Goal: Task Accomplishment & Management: Manage account settings

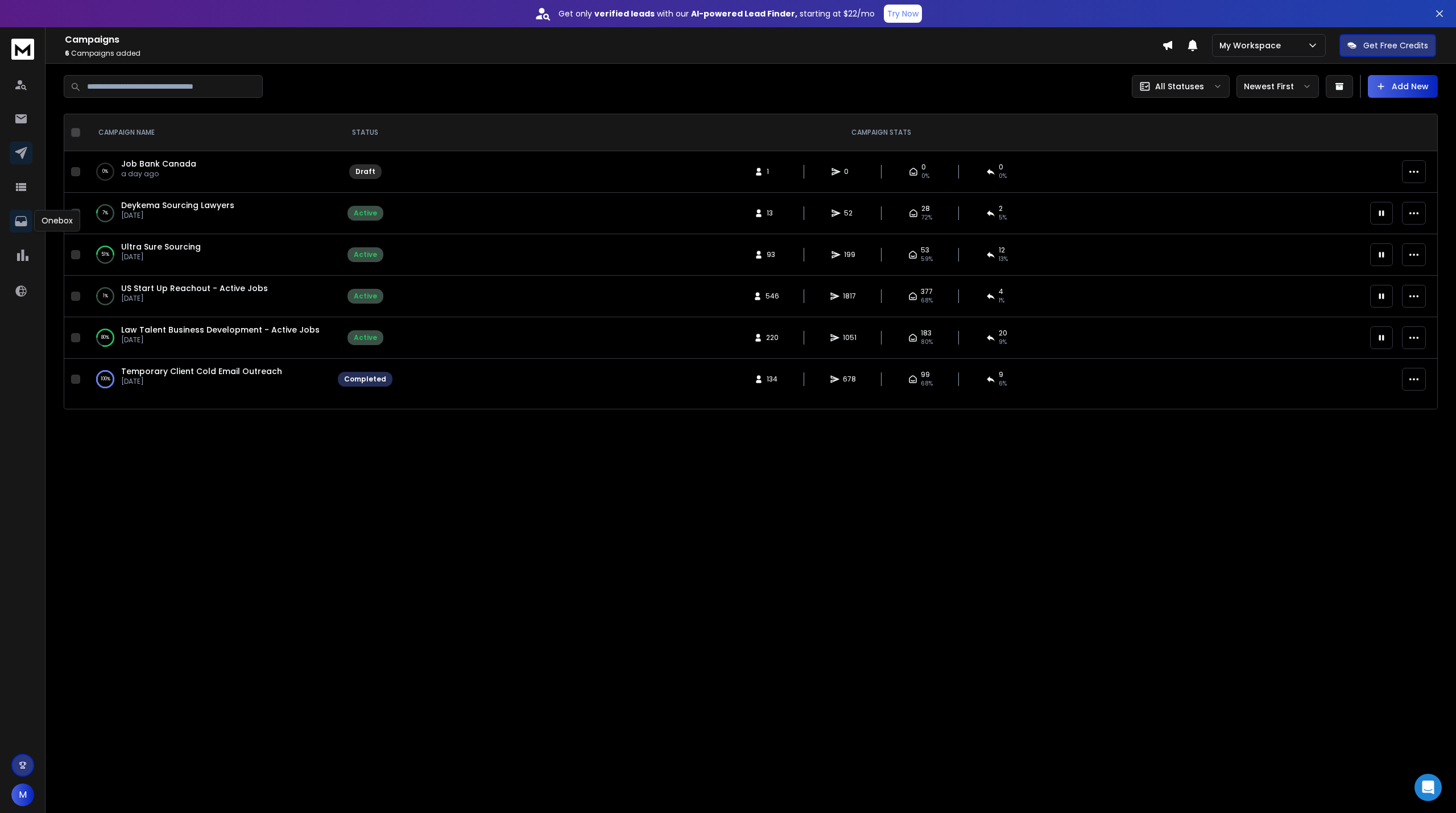
click at [11, 226] on link at bounding box center [21, 221] width 22 height 22
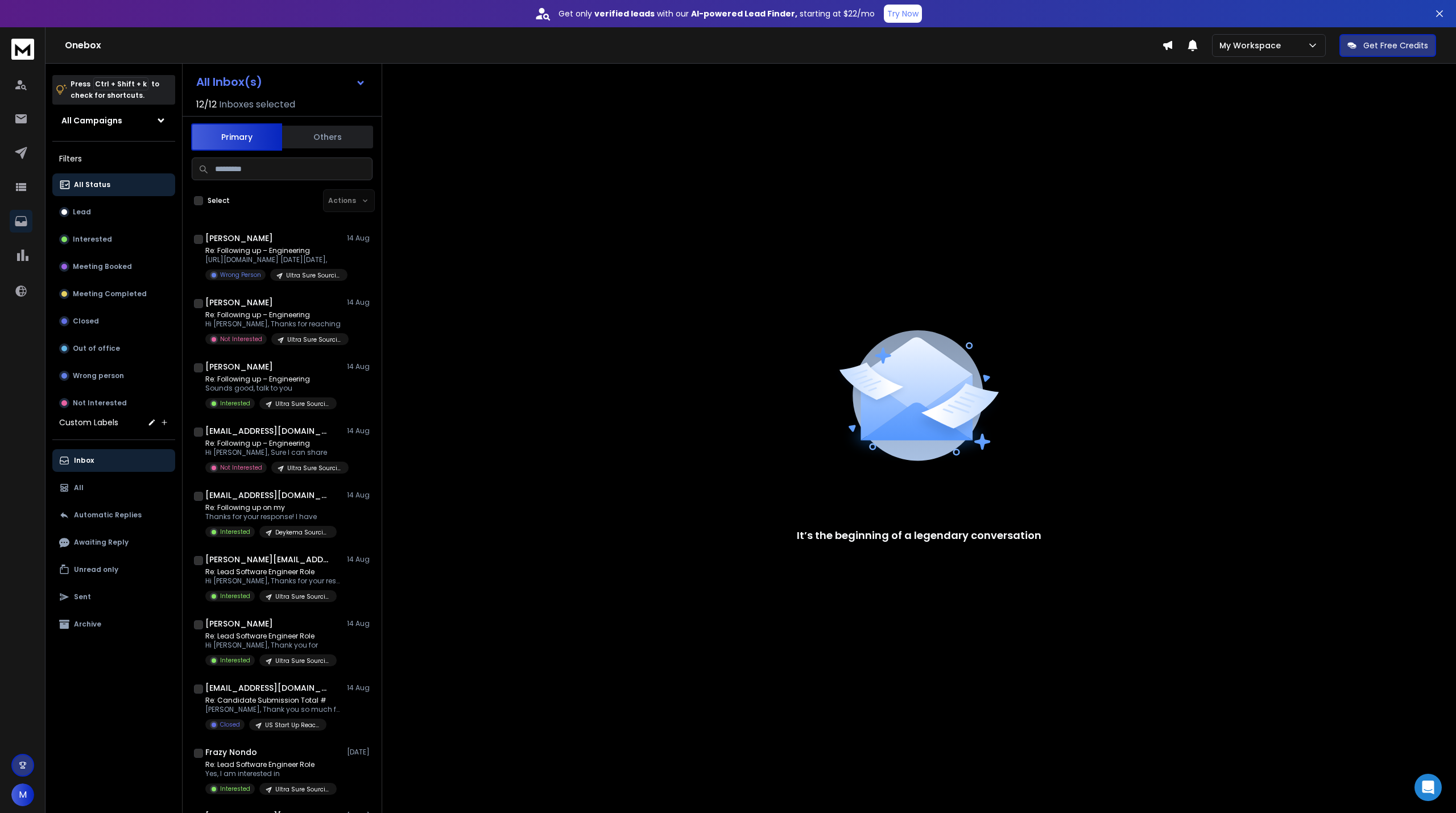
click at [341, 130] on button "Others" at bounding box center [328, 137] width 91 height 25
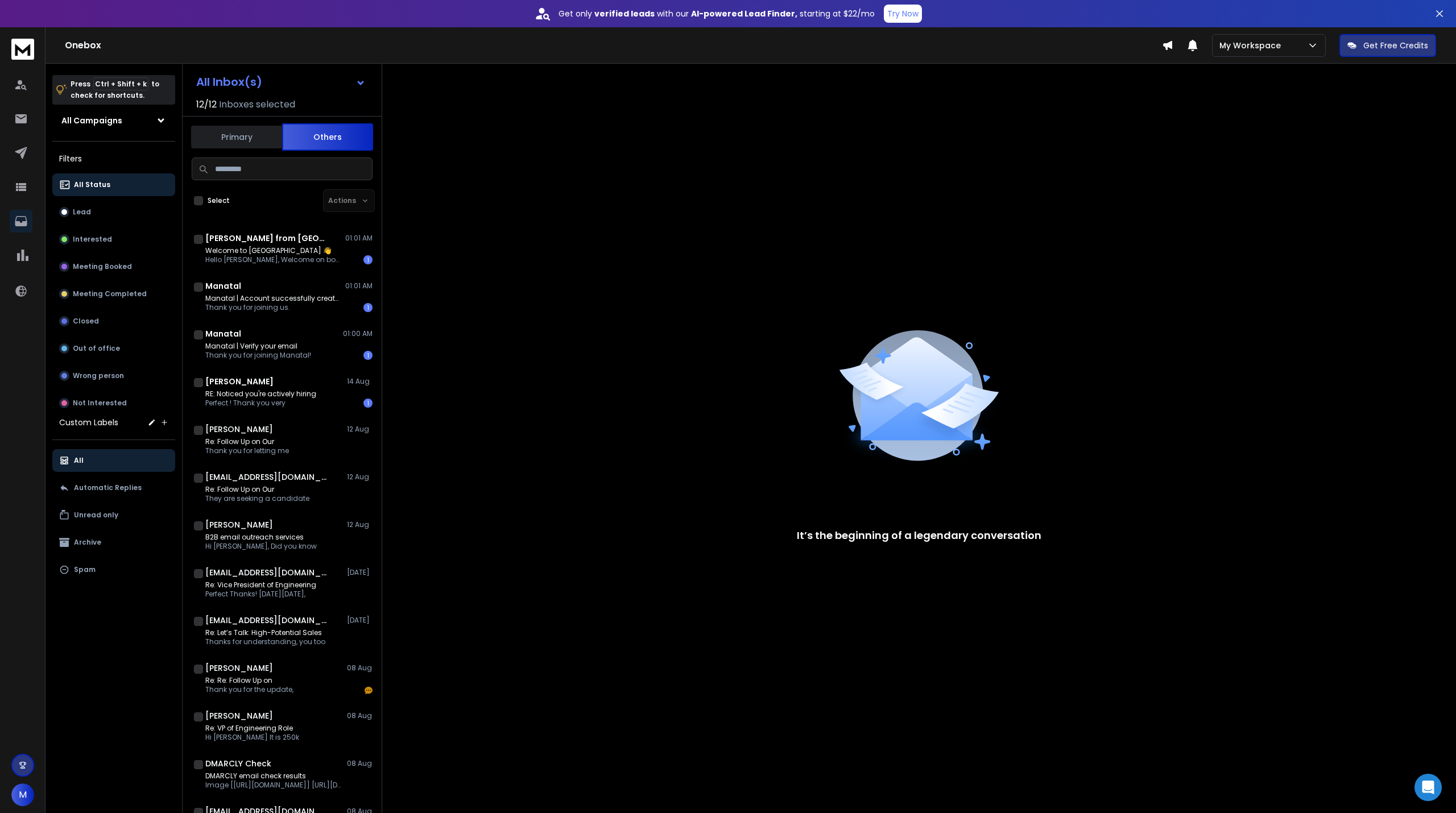
click at [250, 137] on button "Primary" at bounding box center [237, 137] width 91 height 25
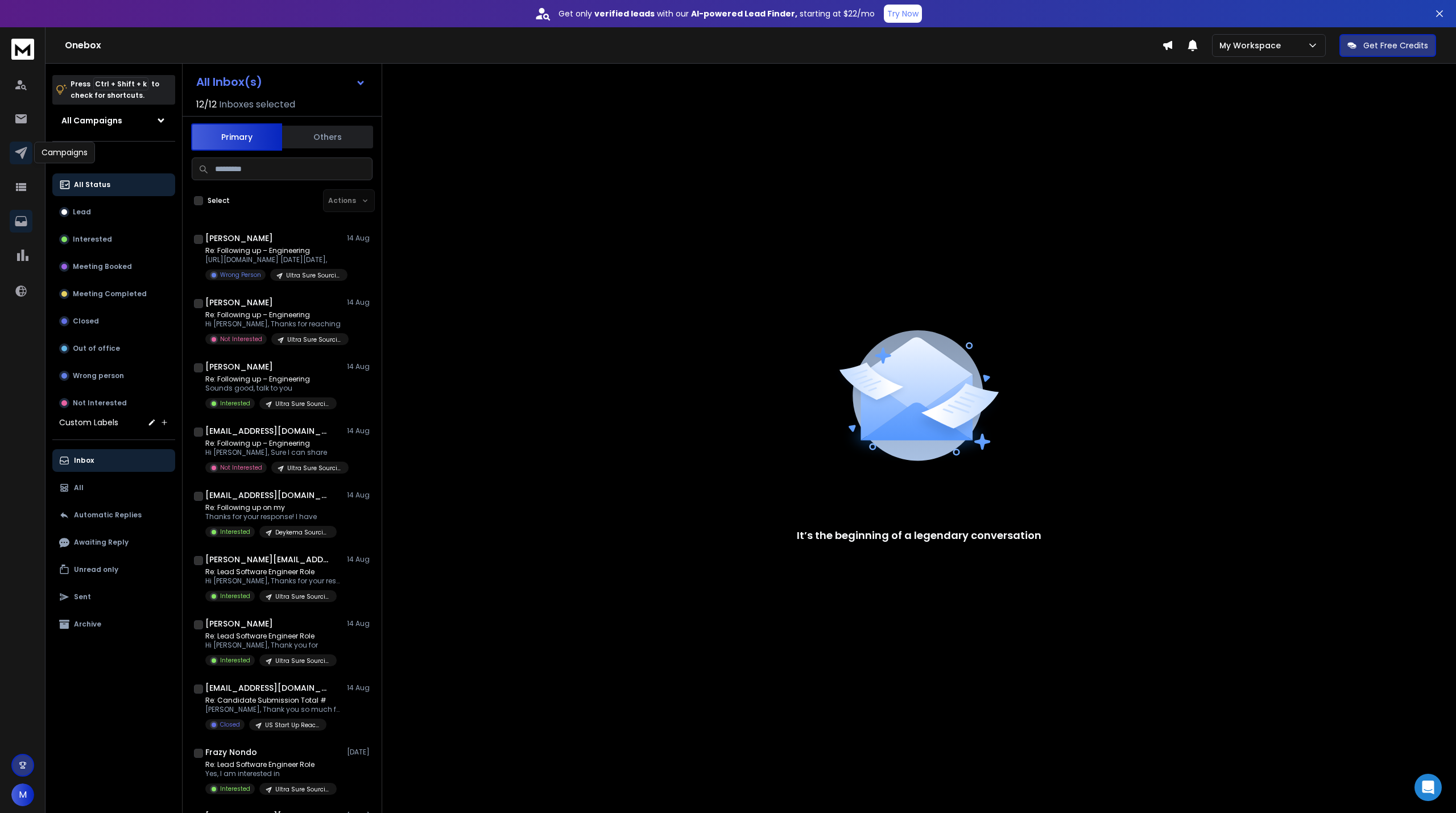
click at [20, 146] on icon at bounding box center [20, 153] width 13 height 13
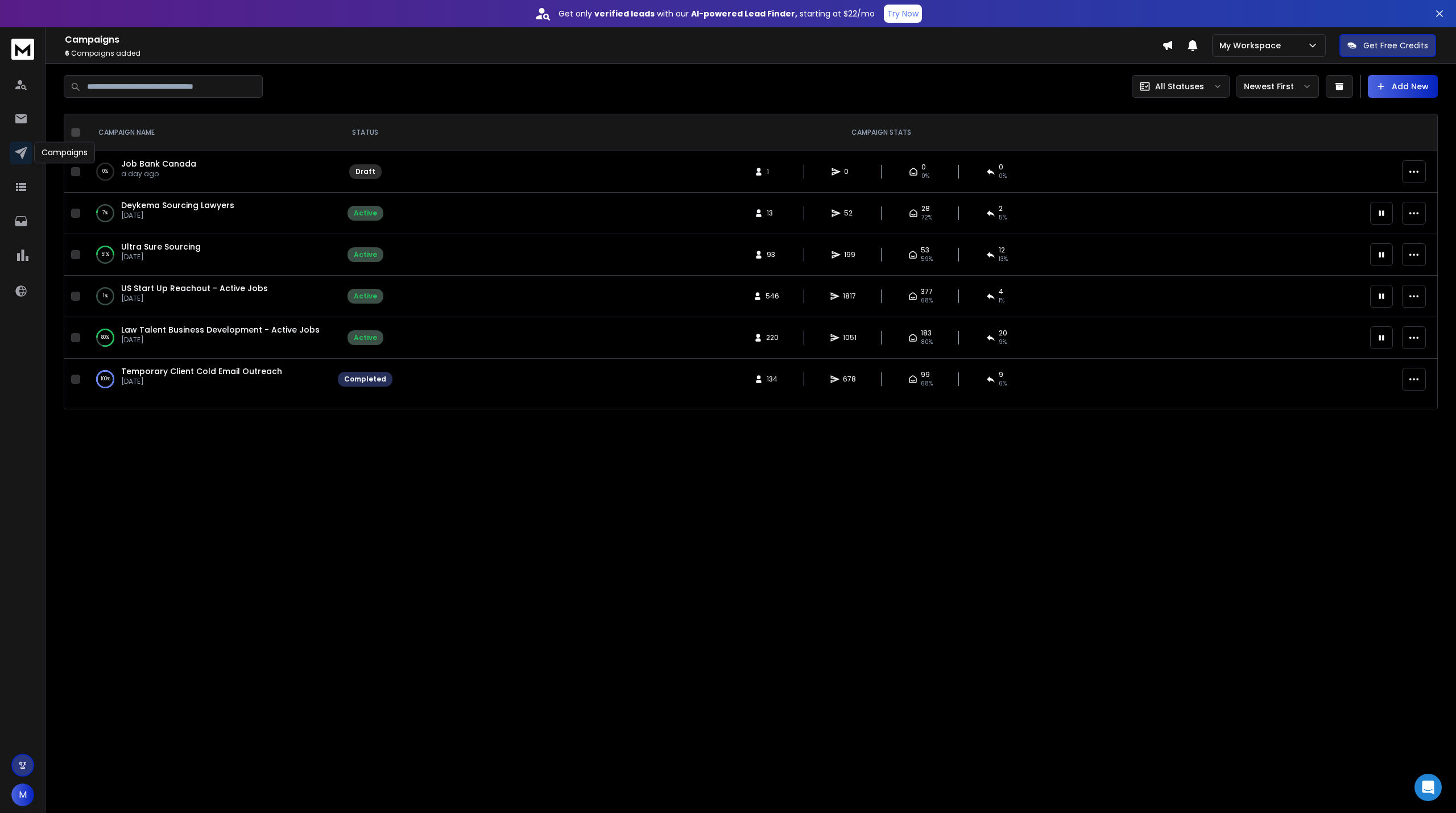
click at [479, 182] on td "1 0 0 0% 0 0%" at bounding box center [881, 172] width 964 height 41
click at [477, 176] on div "1 0 0 0% 0 0%" at bounding box center [881, 172] width 950 height 18
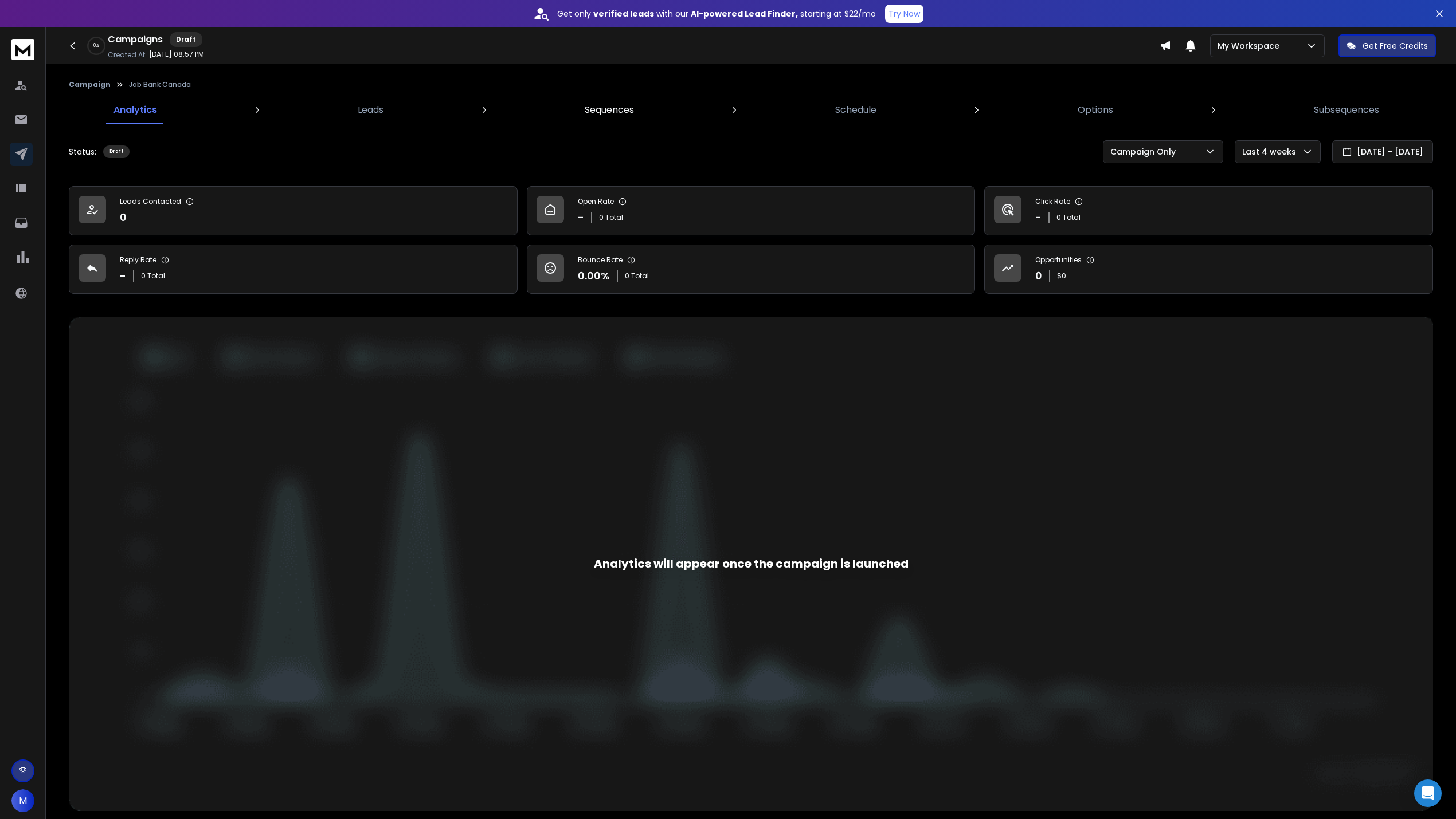
click at [631, 110] on p "Sequences" at bounding box center [609, 109] width 49 height 13
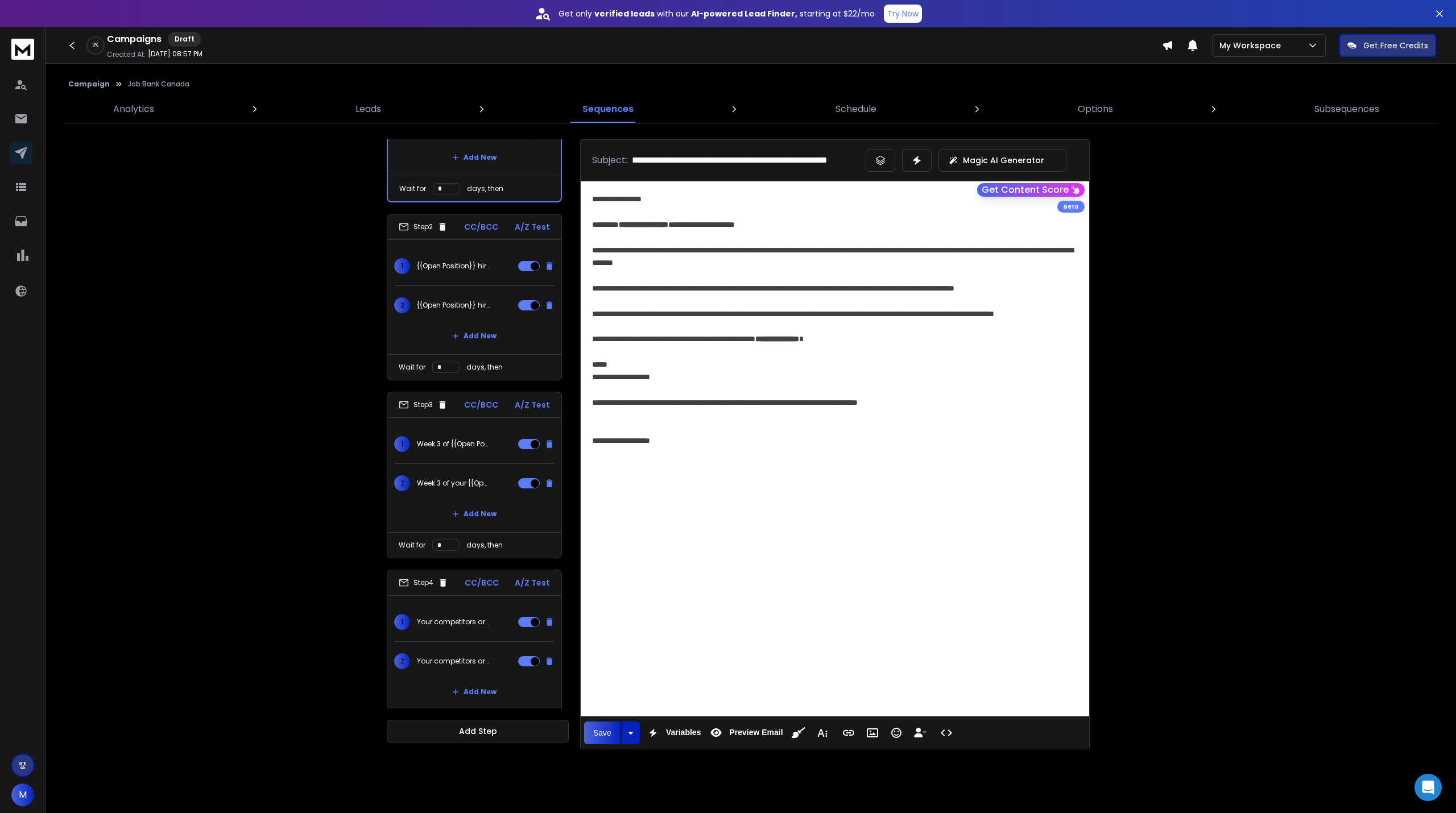
scroll to position [288, 0]
click at [19, 151] on icon at bounding box center [20, 153] width 12 height 12
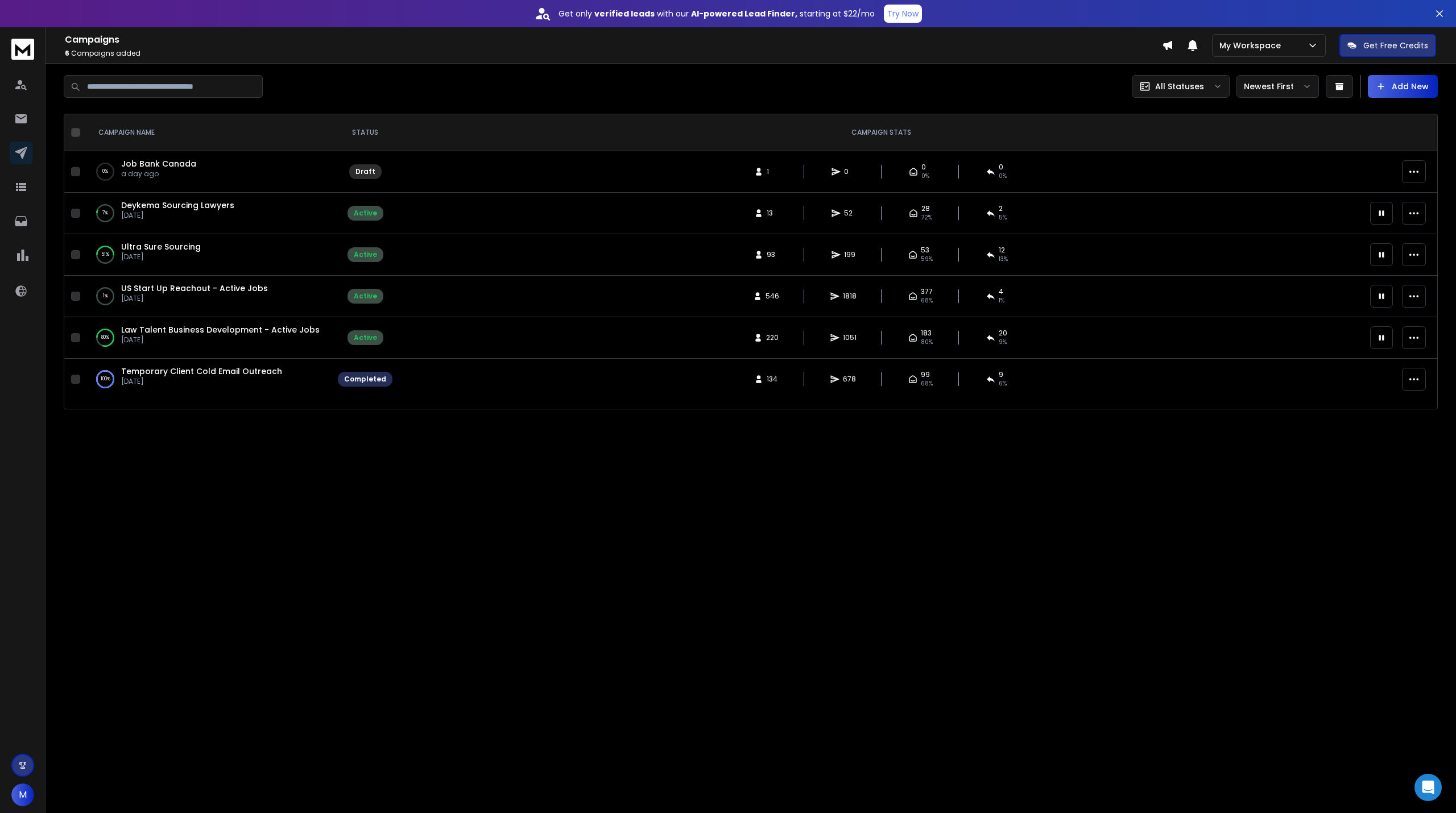
click at [8, 789] on div "M" at bounding box center [22, 422] width 46 height 791
click at [24, 794] on span "M" at bounding box center [22, 795] width 22 height 22
click at [64, 789] on p "Logout" at bounding box center [68, 794] width 27 height 11
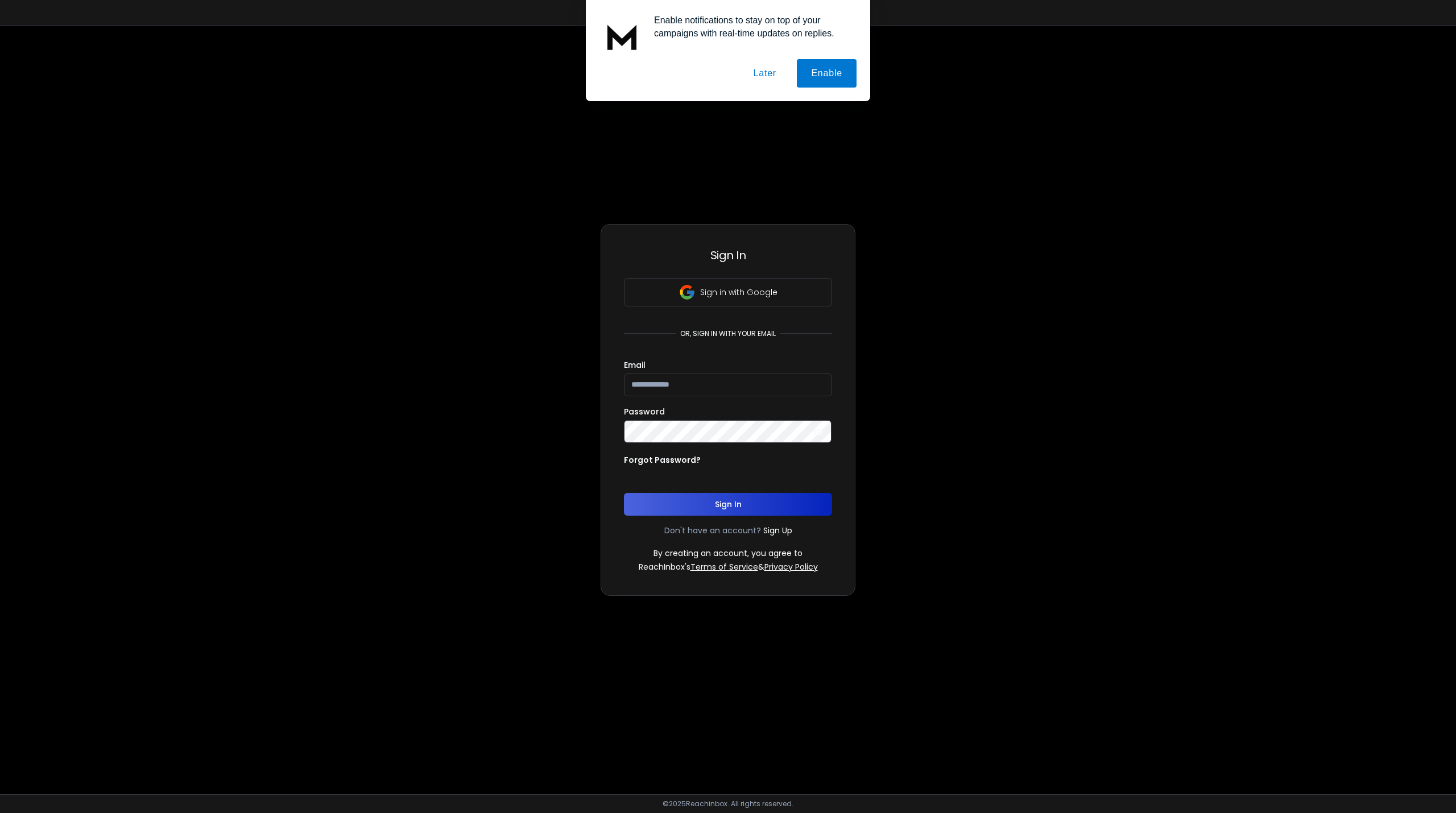
click at [775, 78] on button "Later" at bounding box center [764, 73] width 51 height 29
